Goal: Task Accomplishment & Management: Manage account settings

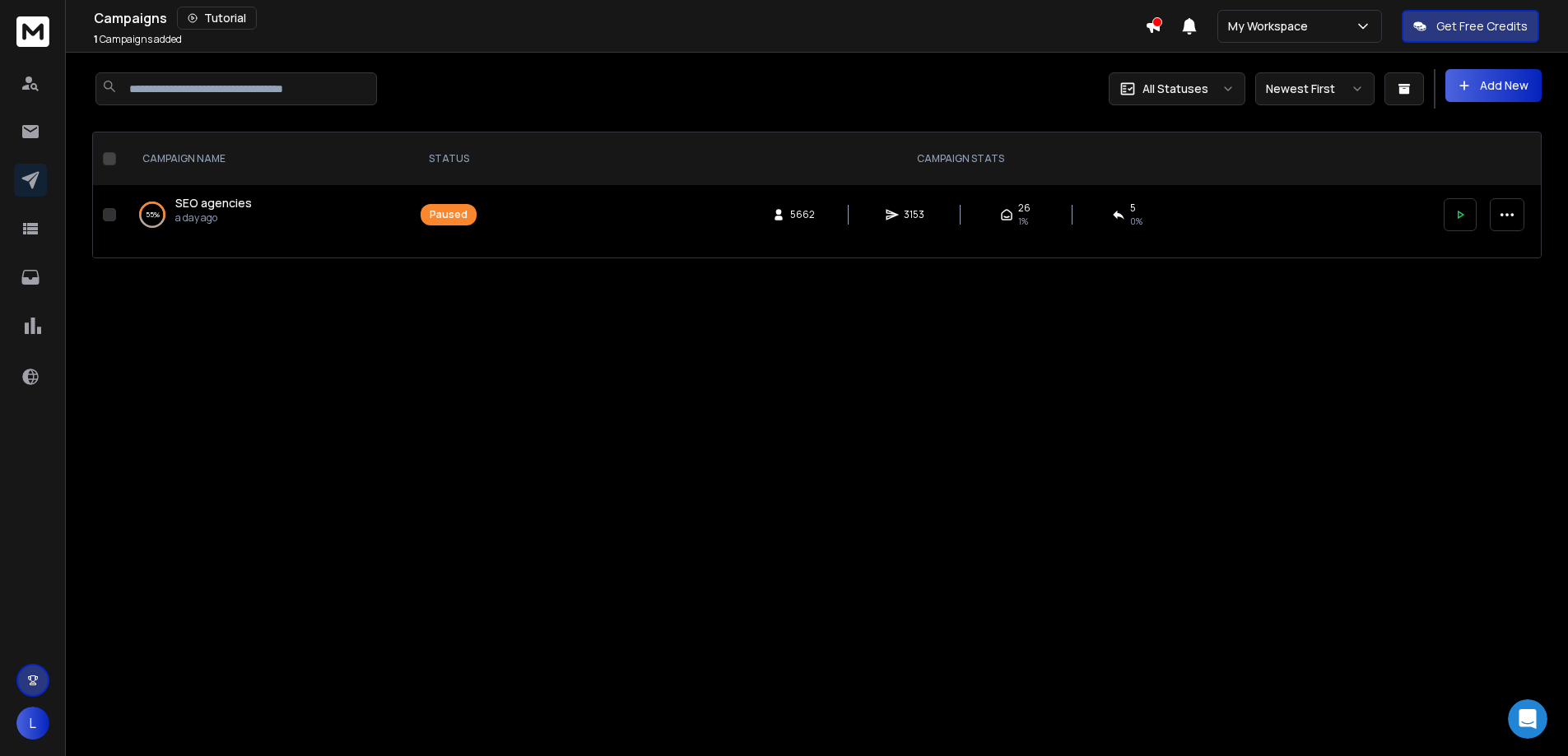
scroll to position [248, 0]
click at [689, 394] on div "Campaigns 1 Campaigns Added All Statuses Newest First Add New CAMPAIGN NAME STA…" at bounding box center [816, 447] width 1450 height 756
click at [20, 134] on icon at bounding box center [30, 132] width 20 height 20
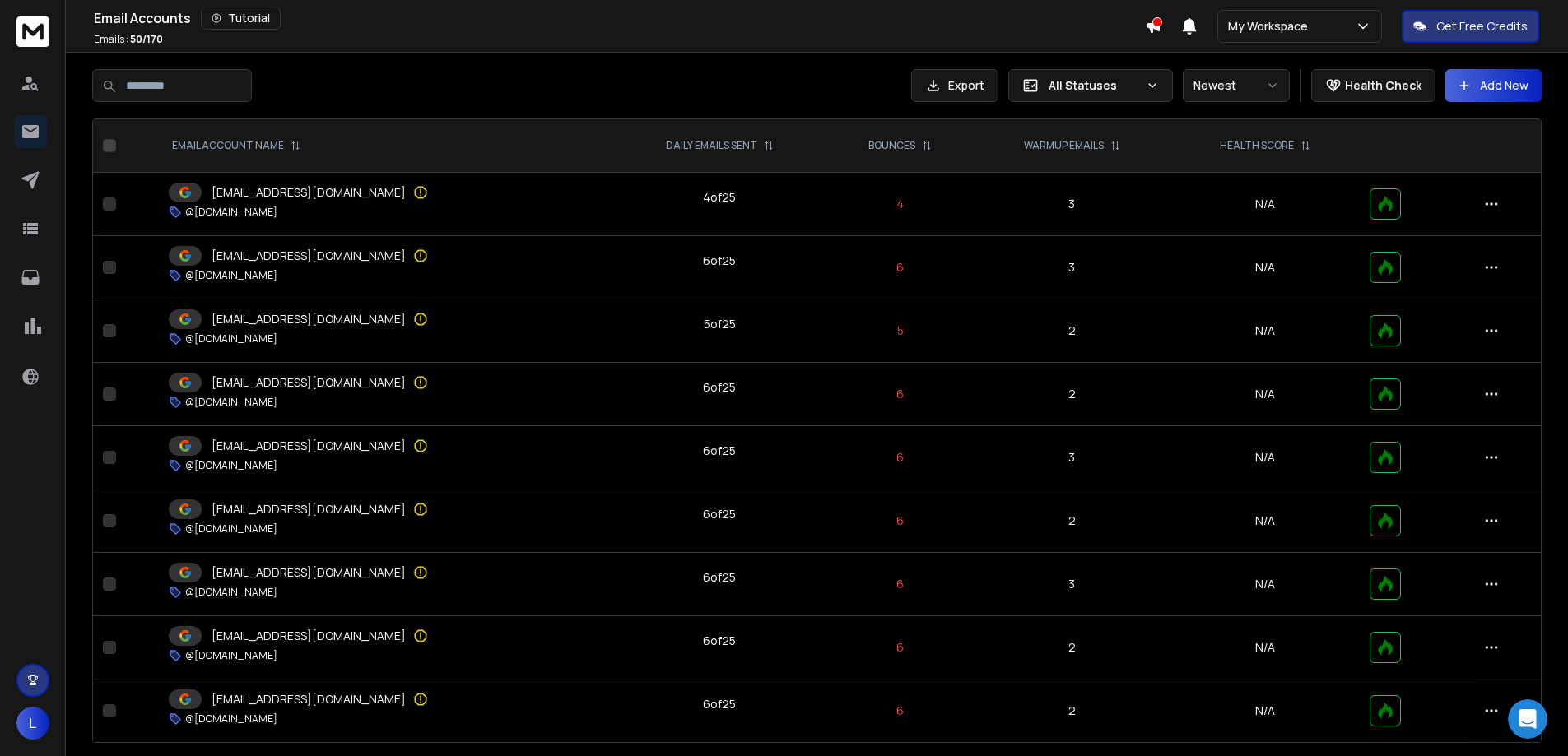
click at [1056, 94] on div "All Statuses" at bounding box center [1090, 85] width 165 height 33
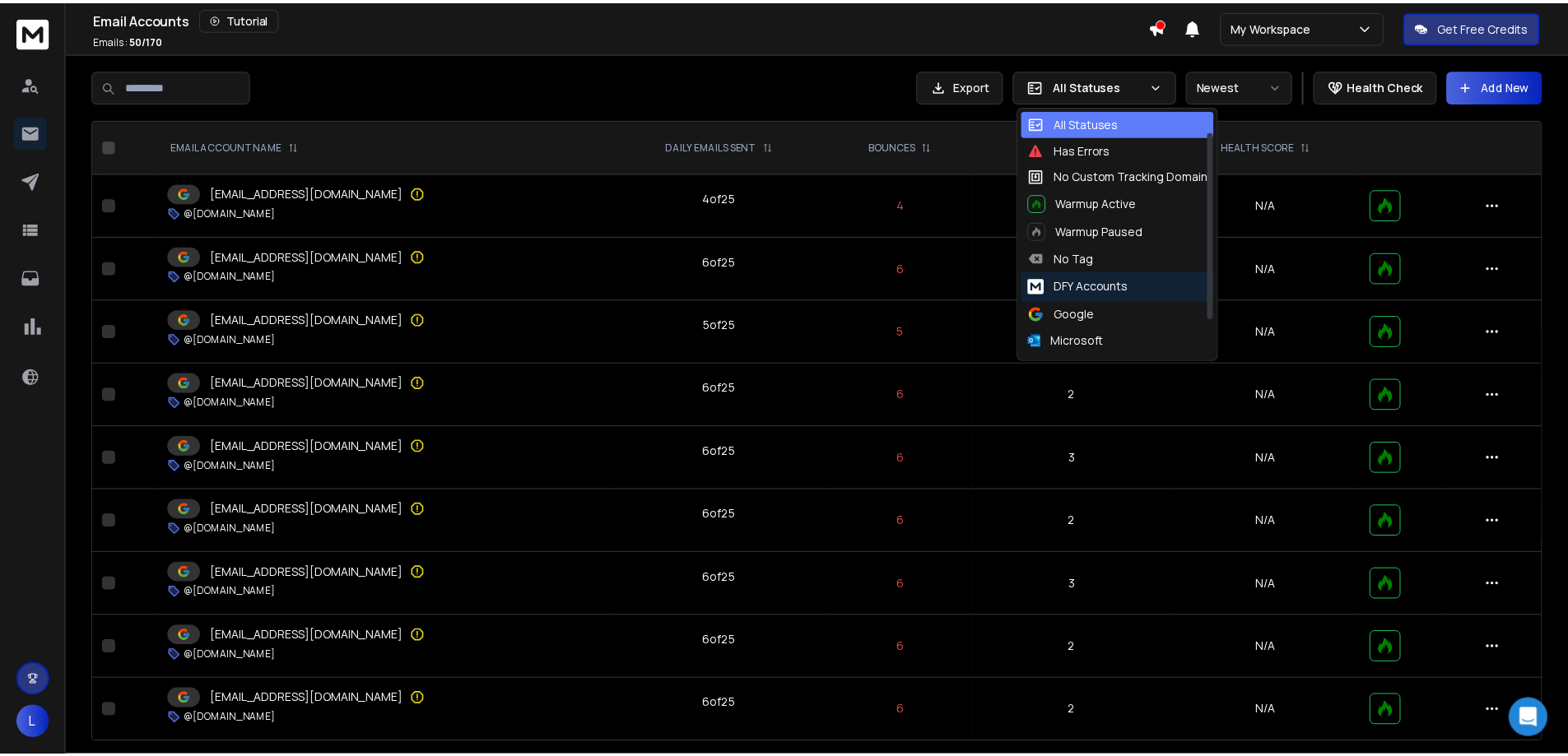
scroll to position [76, 0]
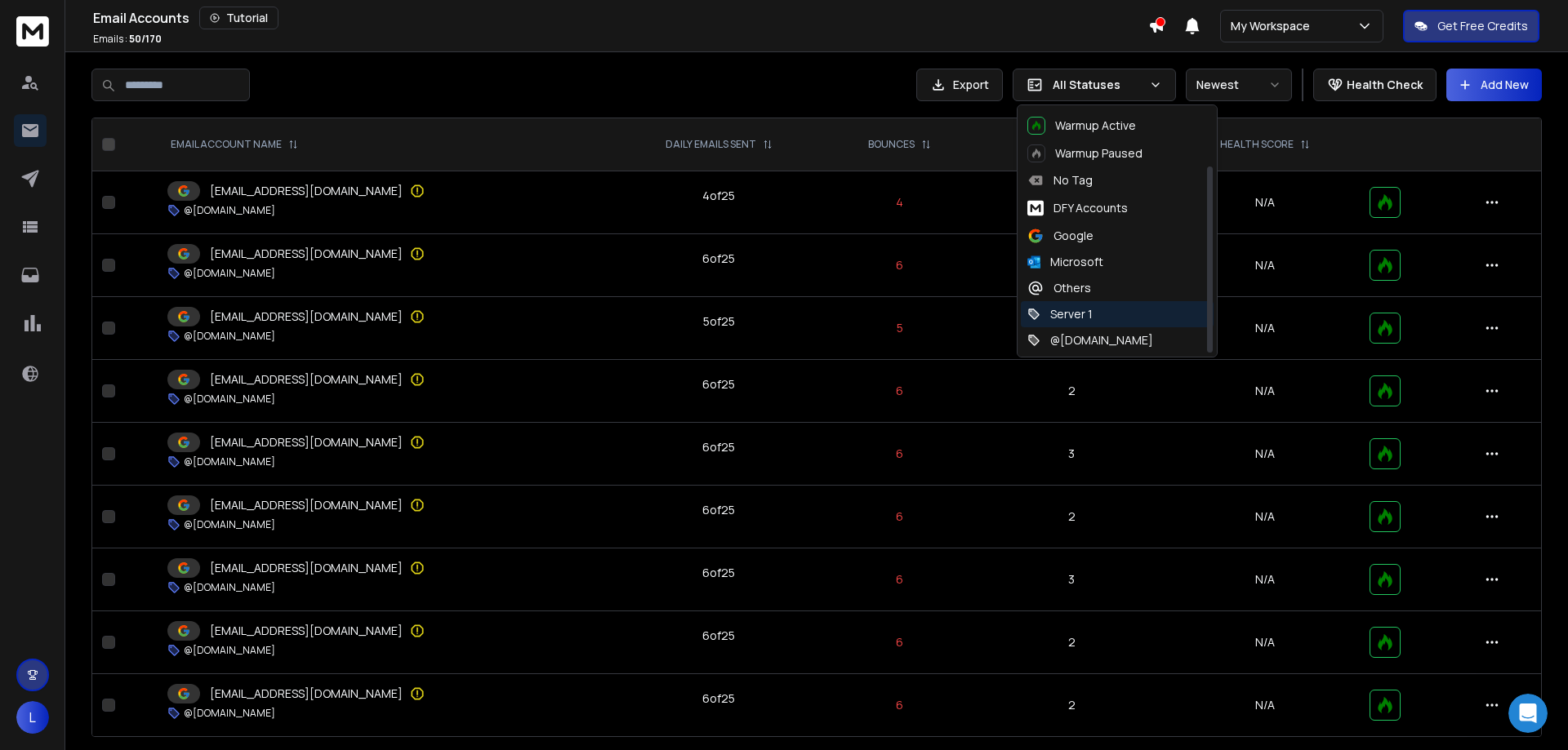
click at [1091, 313] on div "Server 1" at bounding box center [1060, 314] width 65 height 16
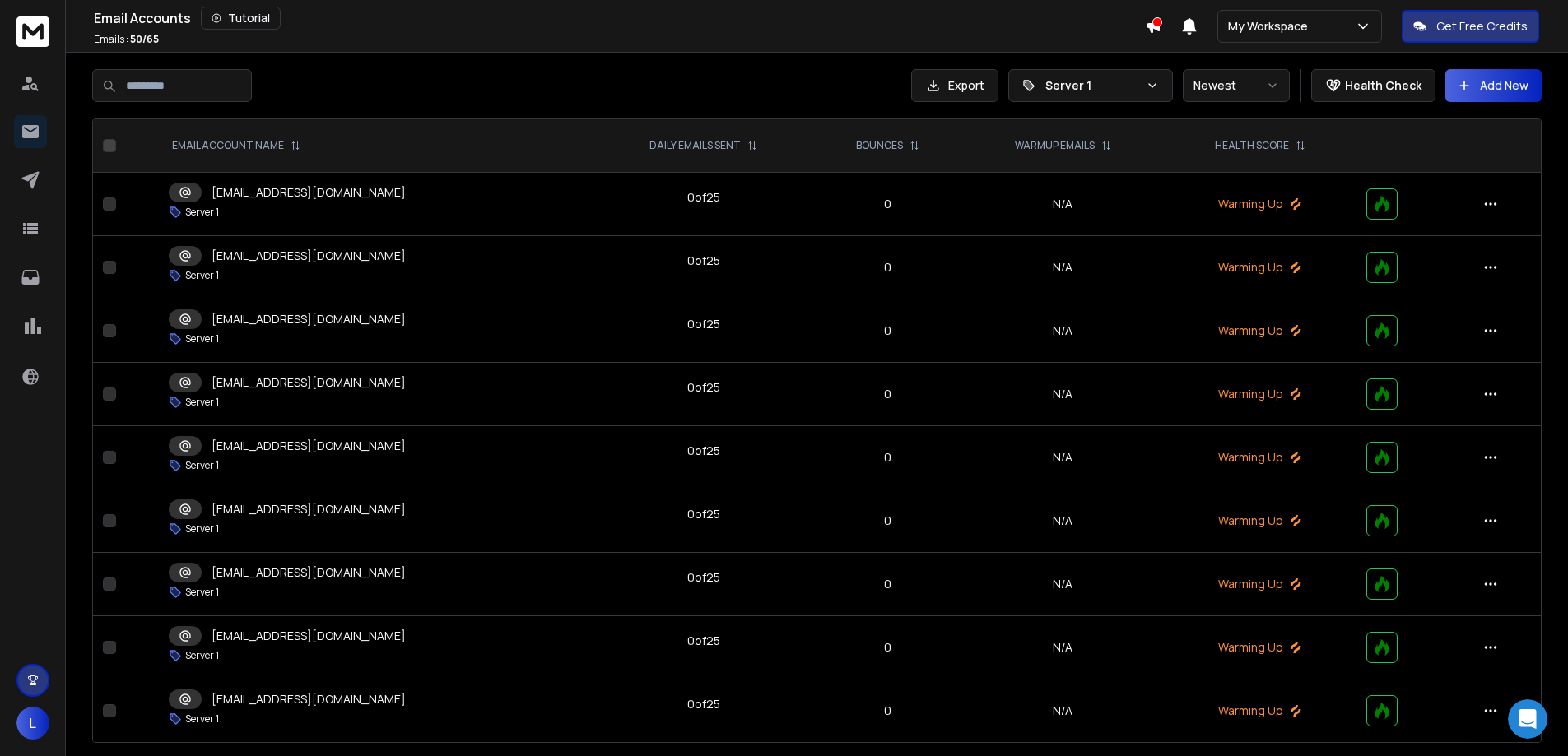
click at [852, 213] on td "0" at bounding box center [888, 204] width 148 height 63
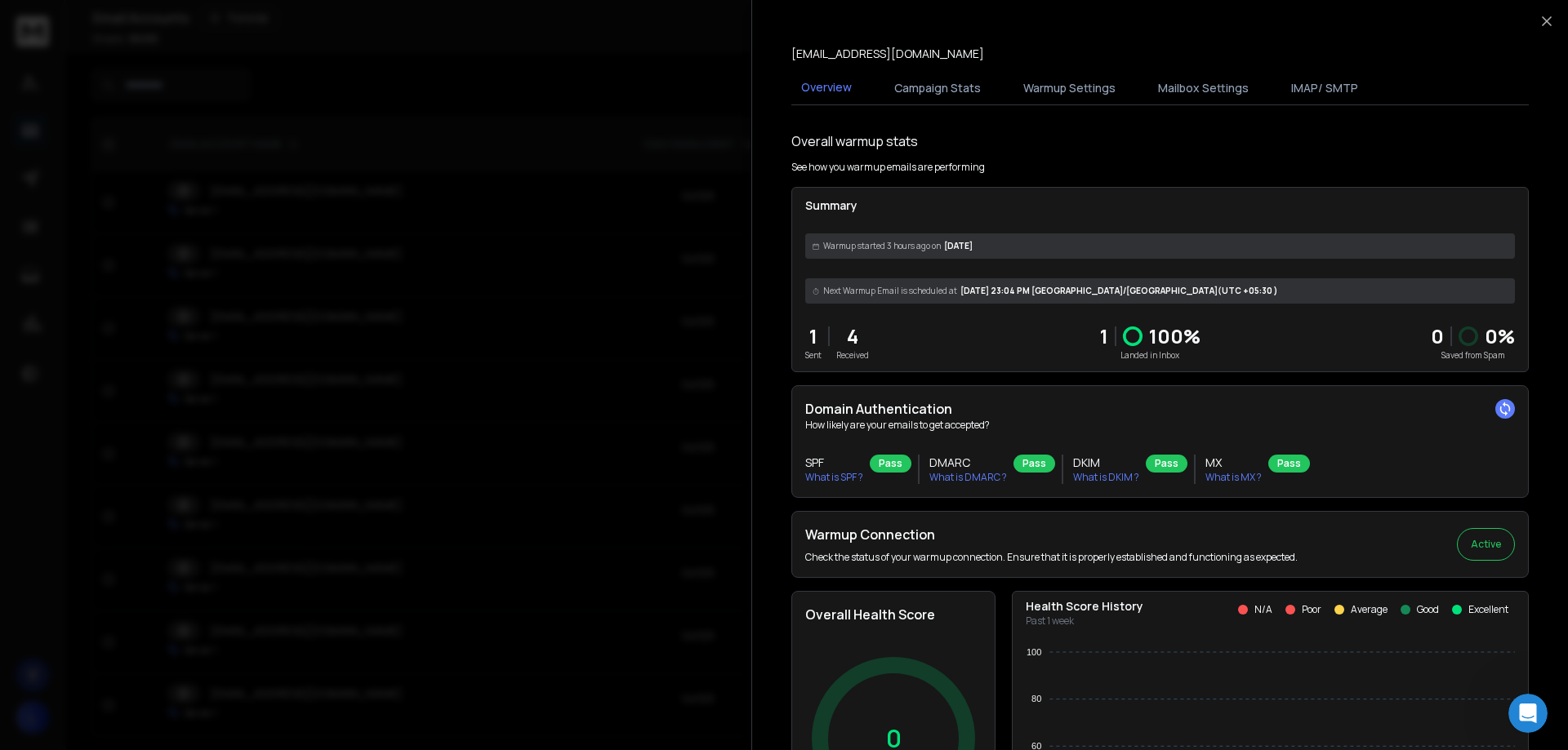
click at [575, 282] on div at bounding box center [784, 375] width 1568 height 750
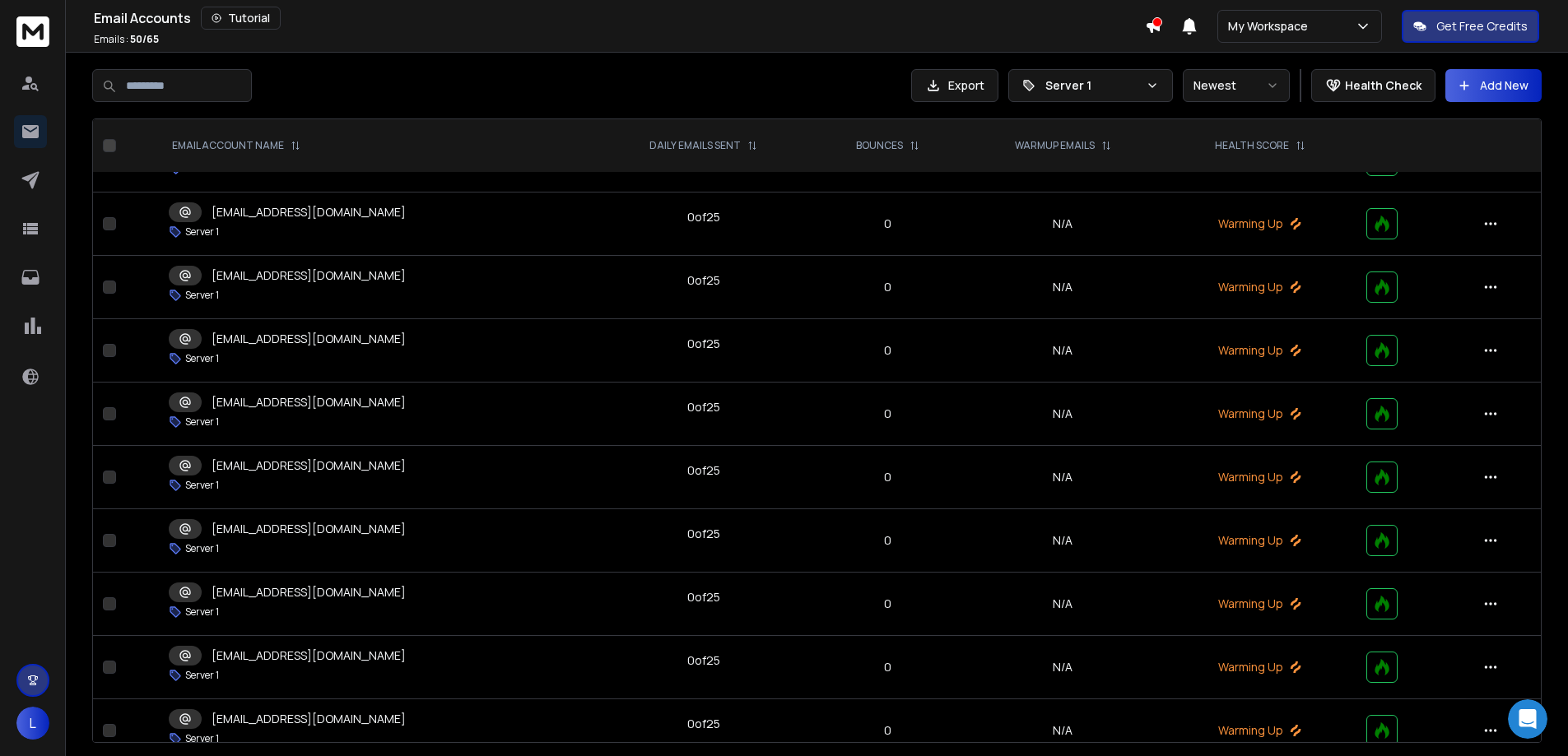
scroll to position [290, 0]
click at [347, 56] on div "Export Server 1 Newest Health Check Add New EMAIL ACCOUNT NAME DAILY EMAILS SEN…" at bounding box center [817, 406] width 1502 height 707
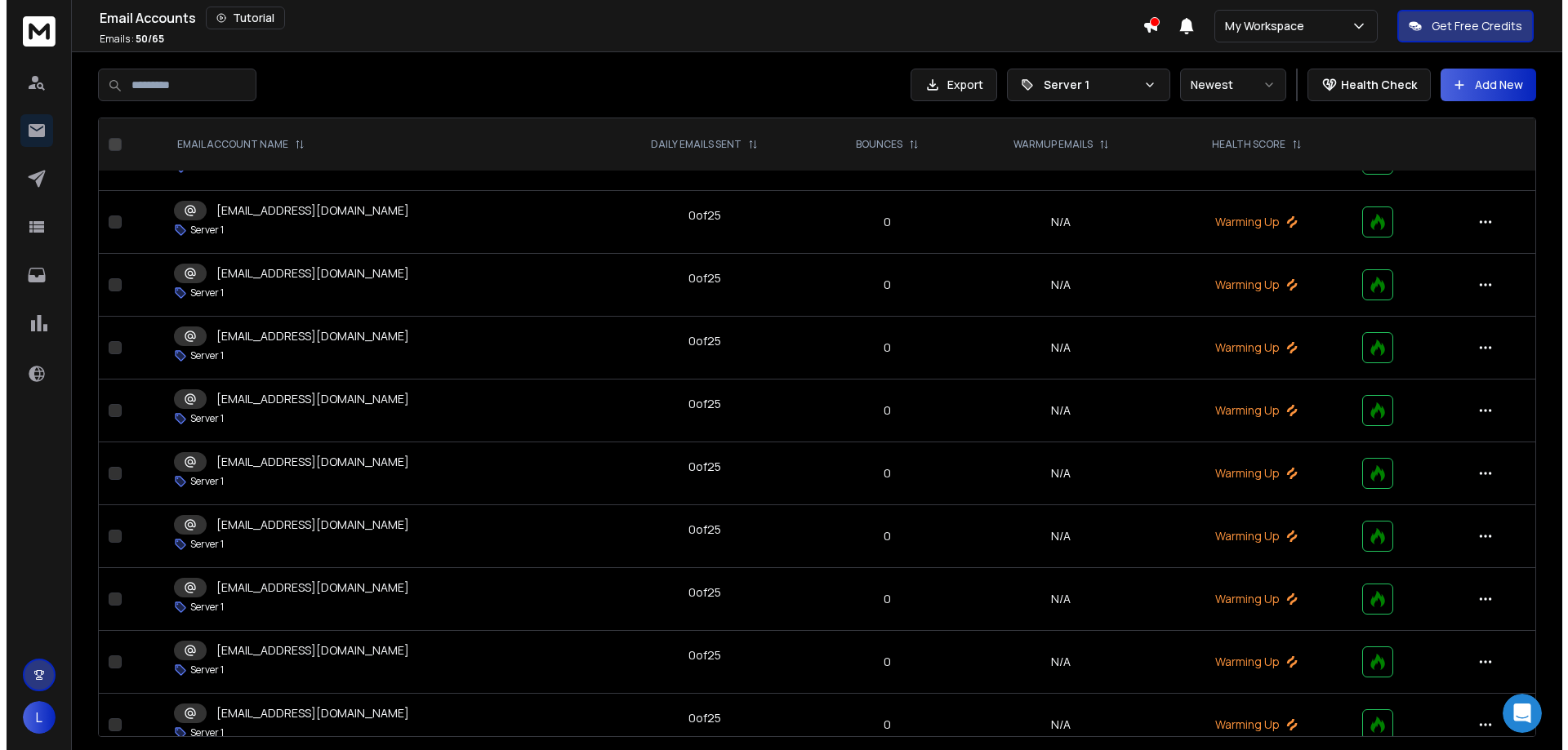
scroll to position [246, 0]
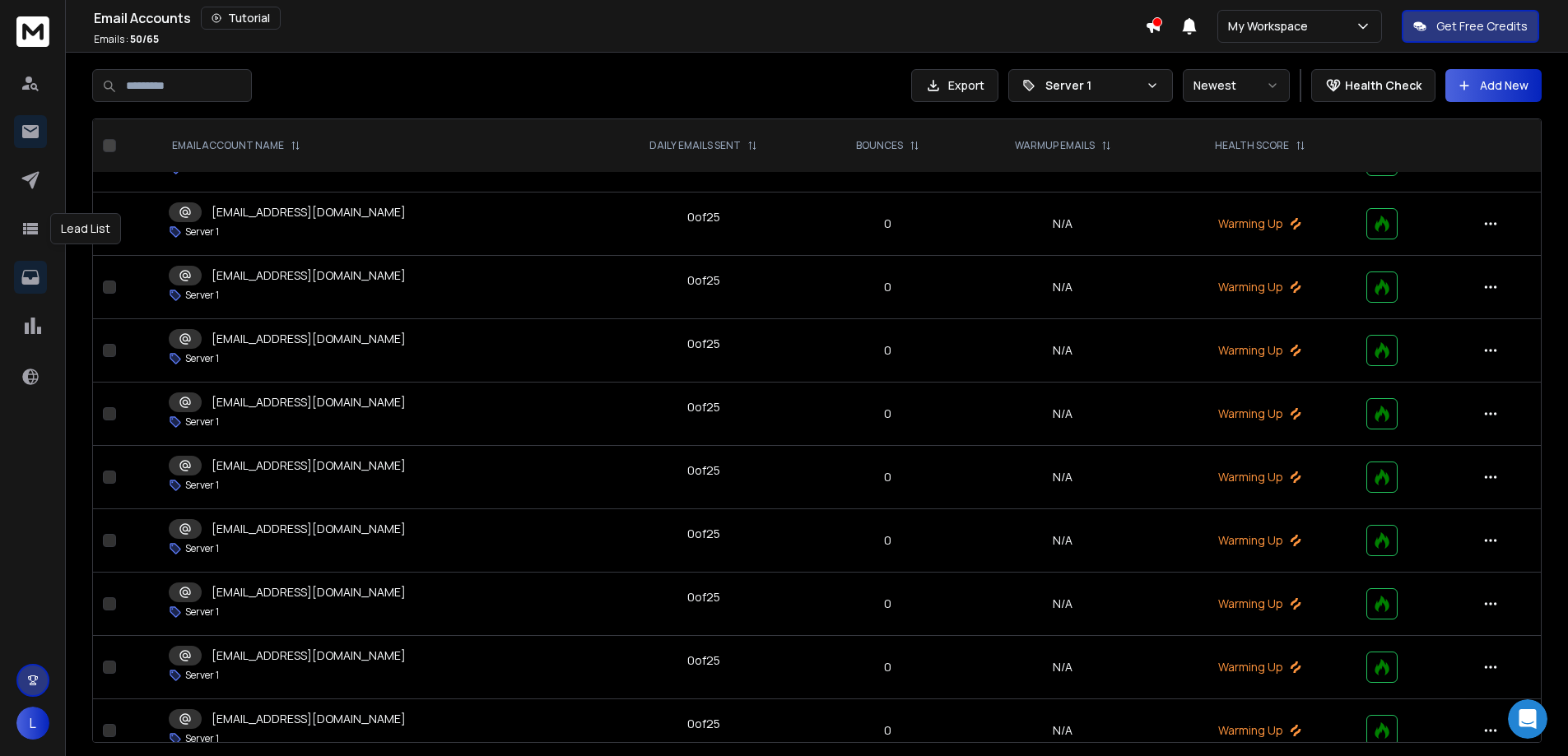
click at [34, 272] on icon at bounding box center [30, 277] width 20 height 20
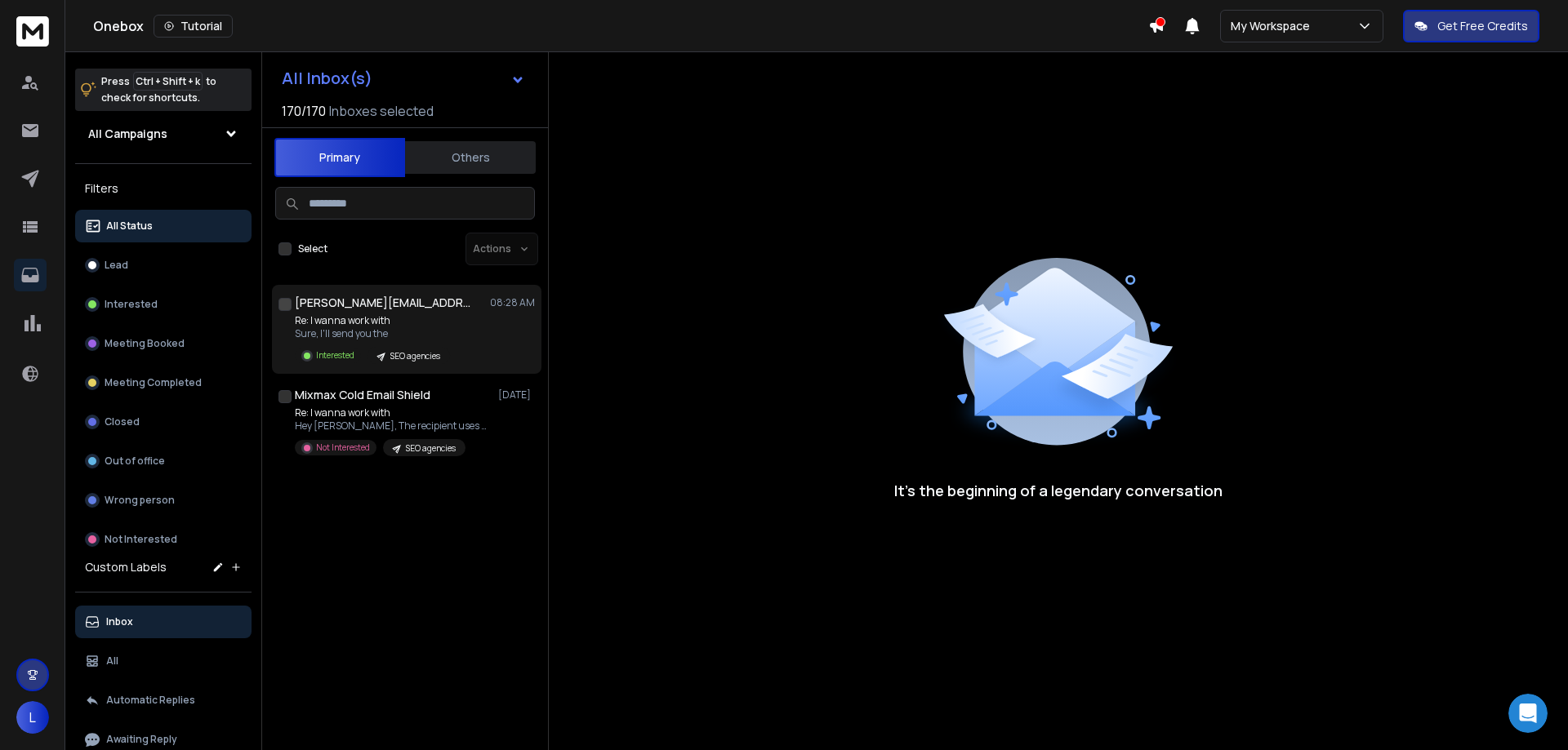
click at [414, 307] on h1 "[PERSON_NAME][EMAIL_ADDRESS][DOMAIN_NAME]" at bounding box center [384, 303] width 179 height 16
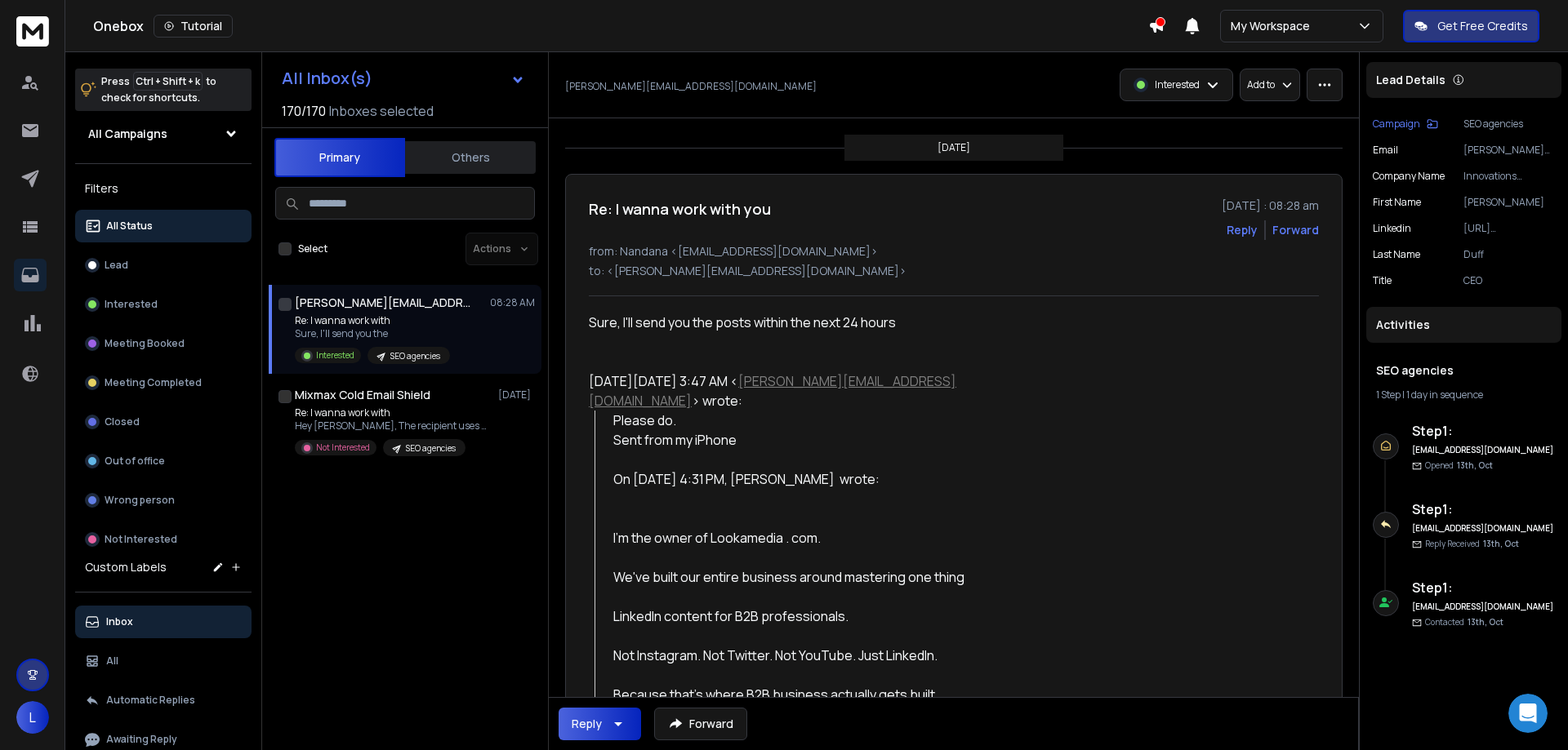
click at [643, 263] on p "to: <[PERSON_NAME][EMAIL_ADDRESS][DOMAIN_NAME]>" at bounding box center [954, 271] width 730 height 16
click at [655, 277] on p "to: <[PERSON_NAME][EMAIL_ADDRESS][DOMAIN_NAME]>" at bounding box center [954, 271] width 730 height 16
click at [1448, 553] on div "Step 1 : [EMAIL_ADDRESS][DOMAIN_NAME] Reply Received 13th, Oct" at bounding box center [1470, 550] width 195 height 102
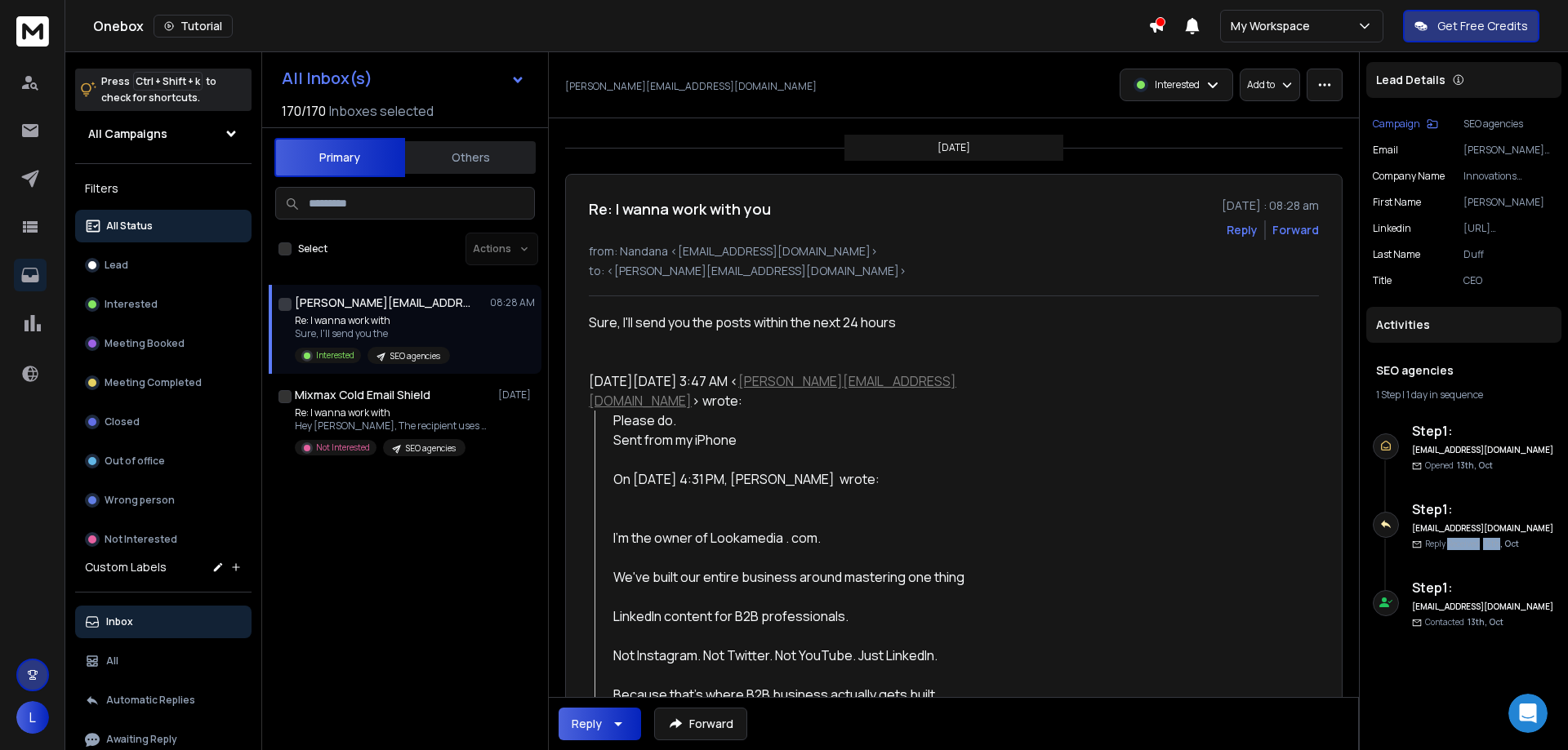
click at [1448, 553] on div "Step 1 : [EMAIL_ADDRESS][DOMAIN_NAME] Reply Received 13th, Oct" at bounding box center [1470, 550] width 195 height 102
click at [1432, 601] on h6 "[EMAIL_ADDRESS][DOMAIN_NAME]" at bounding box center [1484, 607] width 143 height 12
click at [1529, 696] on div "Open Intercom Messenger" at bounding box center [1526, 710] width 54 height 54
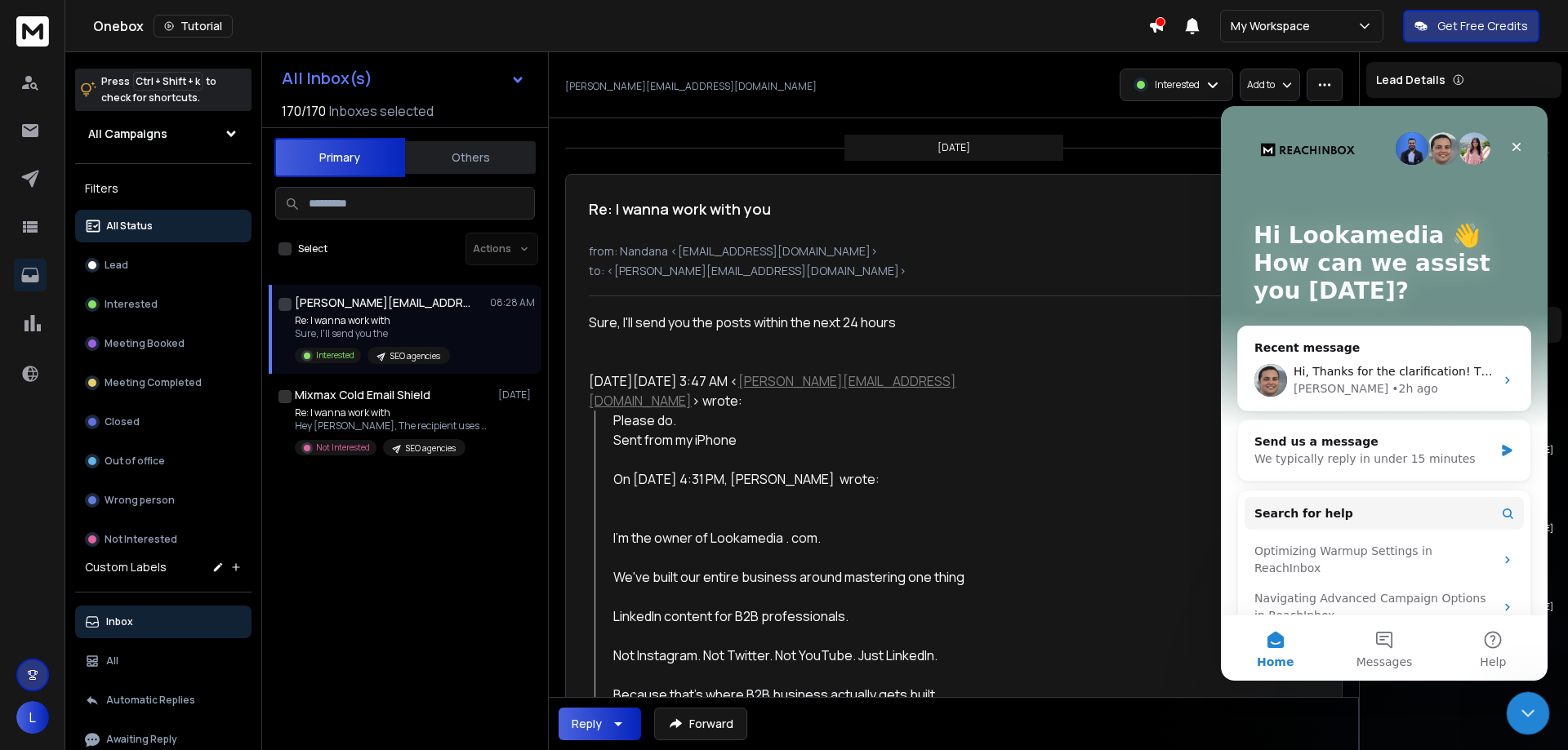
click at [1534, 708] on icon "Close Intercom Messenger" at bounding box center [1526, 711] width 19 height 19
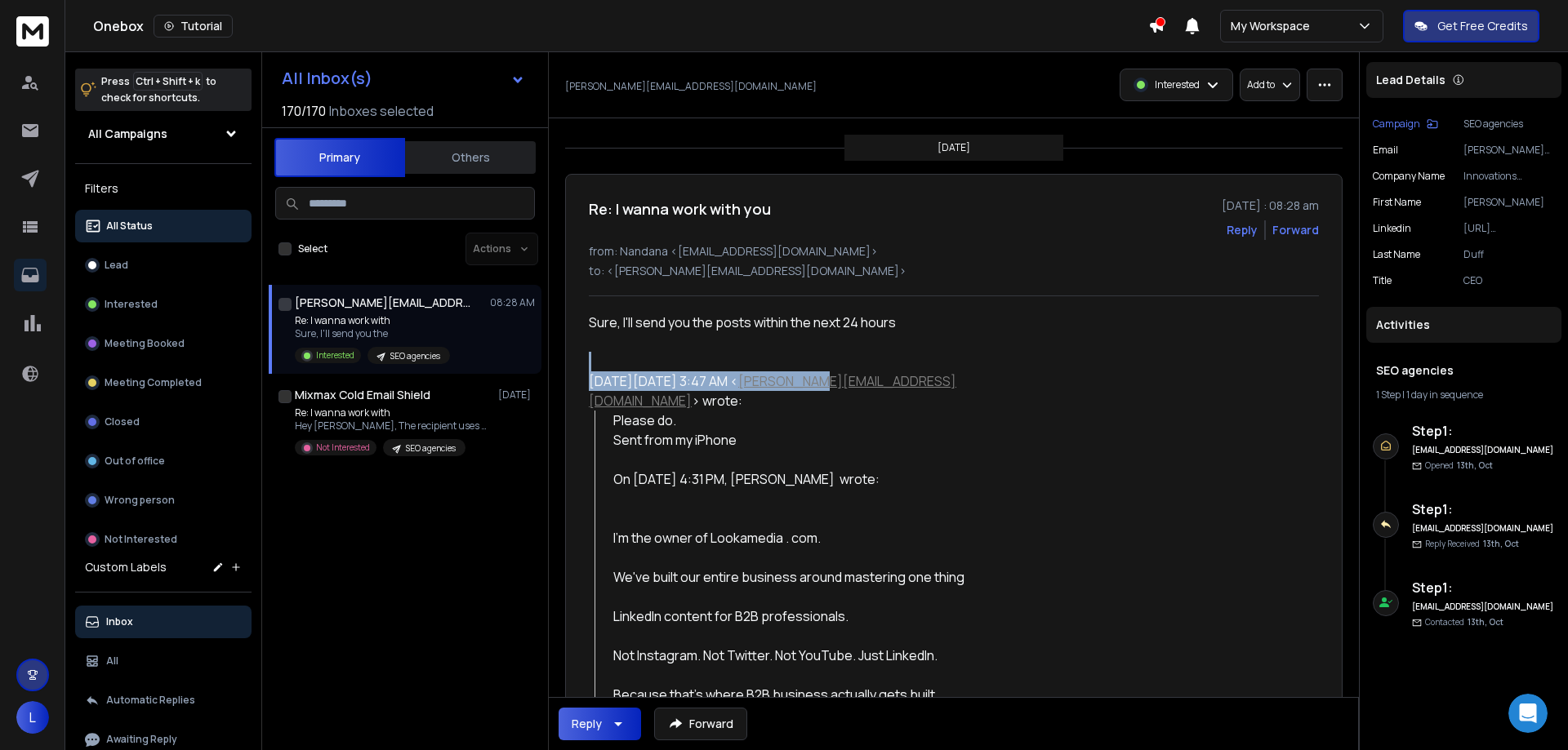
drag, startPoint x: 851, startPoint y: 368, endPoint x: 847, endPoint y: 354, distance: 14.6
click at [888, 376] on div "Sure, I'll send you the posts within the next 24 hours [DATE][DATE] 3:47 AM < […" at bounding box center [833, 613] width 490 height 601
click at [847, 354] on div at bounding box center [827, 361] width 477 height 19
drag, startPoint x: 853, startPoint y: 369, endPoint x: 879, endPoint y: 375, distance: 26.7
click at [879, 375] on div "Sure, I'll send you the posts within the next 24 hours [DATE][DATE] 3:47 AM < […" at bounding box center [833, 613] width 490 height 601
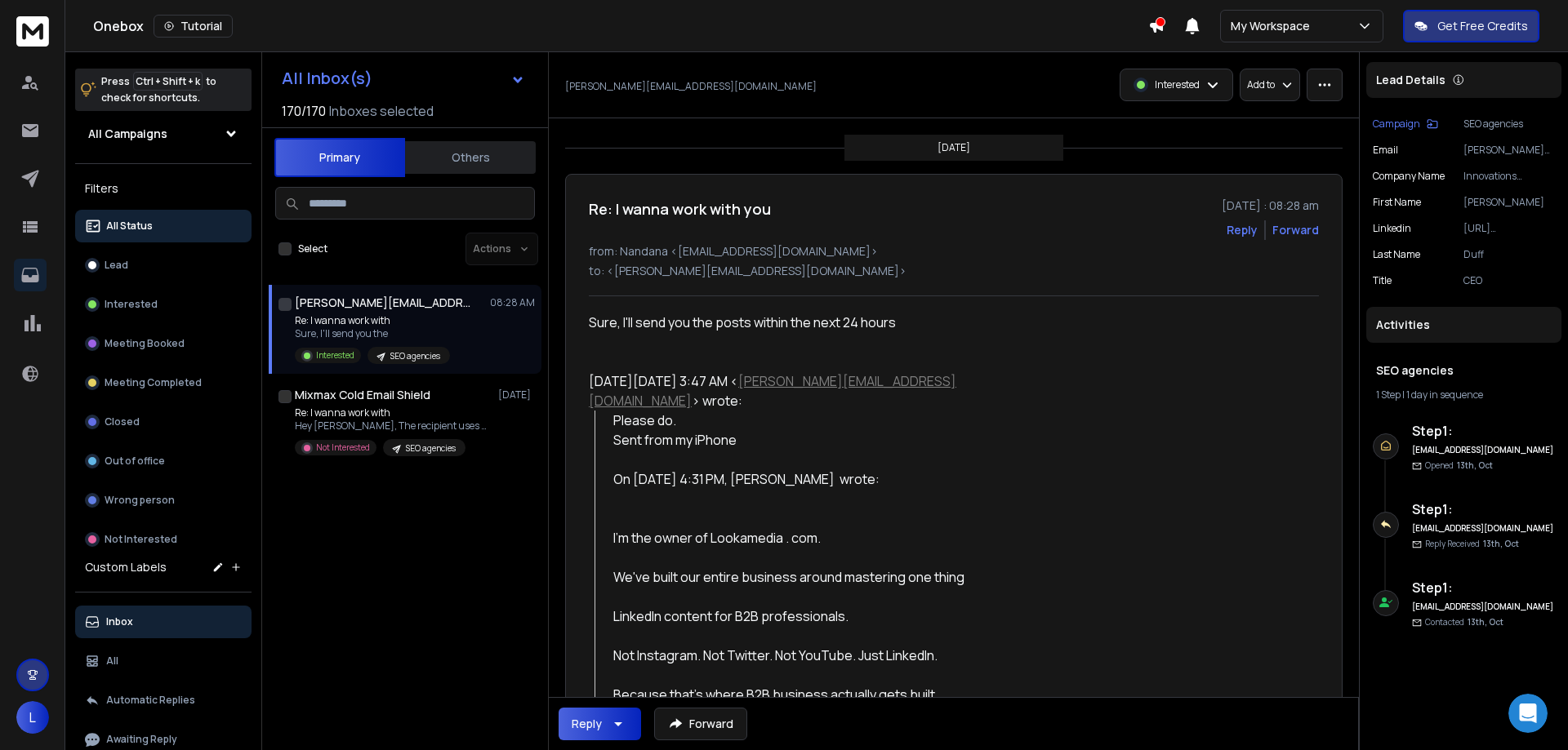
click at [951, 350] on div at bounding box center [827, 342] width 477 height 19
drag, startPoint x: 1043, startPoint y: 376, endPoint x: 851, endPoint y: 381, distance: 192.1
click at [851, 381] on div "[DATE][DATE] 3:47 AM < [PERSON_NAME][EMAIL_ADDRESS][DOMAIN_NAME] > wrote:" at bounding box center [827, 390] width 477 height 39
drag, startPoint x: 645, startPoint y: 274, endPoint x: 814, endPoint y: 273, distance: 169.0
click at [816, 273] on p "to: <[PERSON_NAME][EMAIL_ADDRESS][DOMAIN_NAME]>" at bounding box center [954, 271] width 730 height 16
